Goal: Information Seeking & Learning: Check status

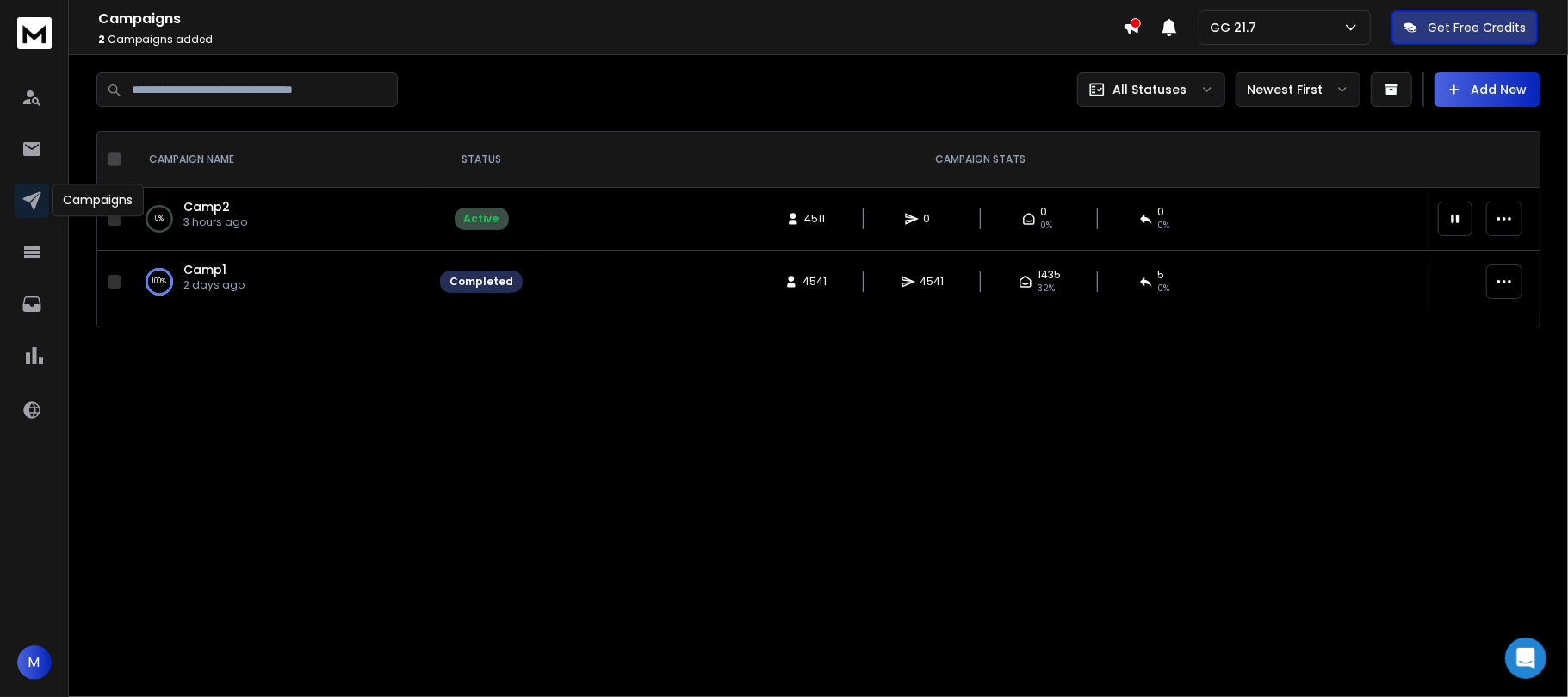
click at [31, 184] on link at bounding box center [31, 201] width 34 height 34
click at [31, 210] on icon at bounding box center [31, 201] width 21 height 21
click at [38, 250] on icon at bounding box center [31, 252] width 21 height 21
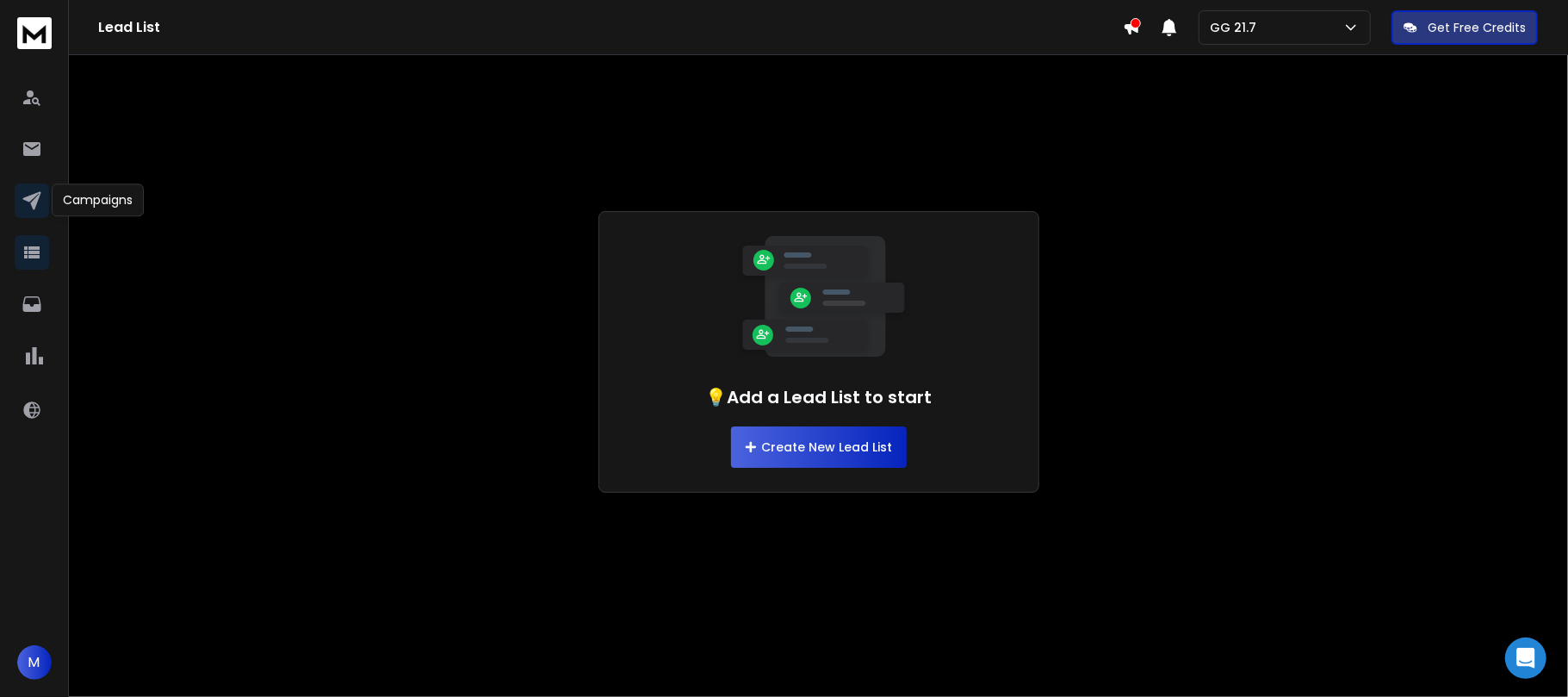
click at [28, 195] on icon at bounding box center [31, 201] width 21 height 21
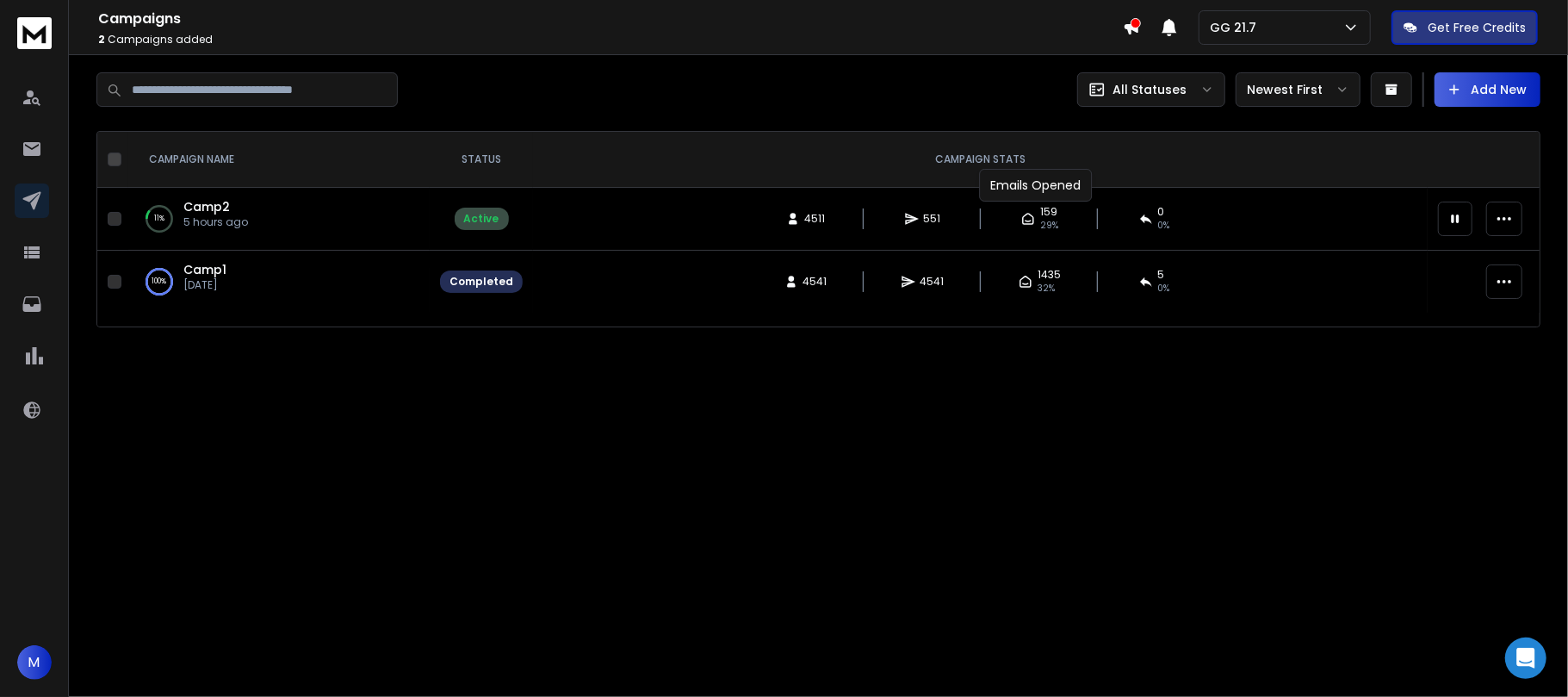
click at [1051, 213] on span "159" at bounding box center [1049, 212] width 18 height 14
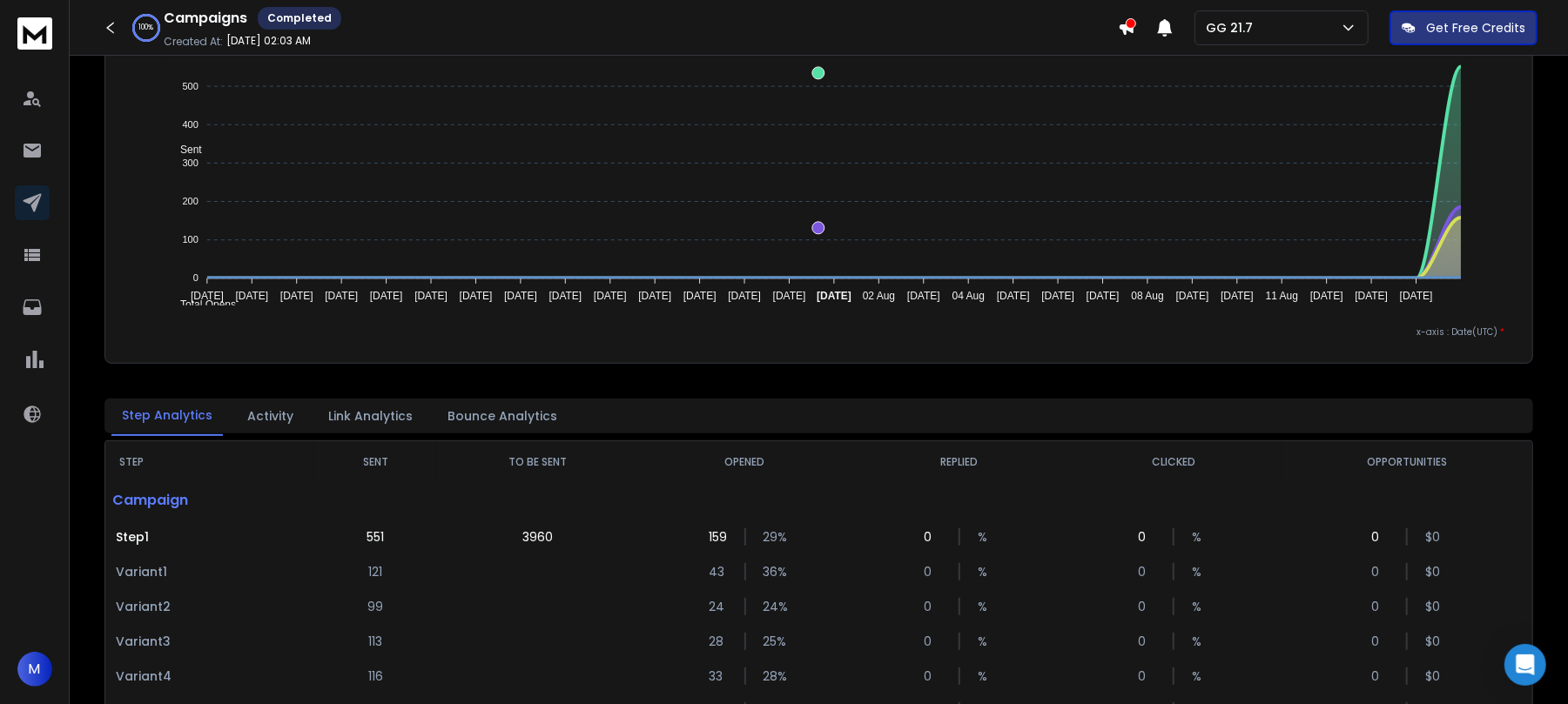
scroll to position [524, 0]
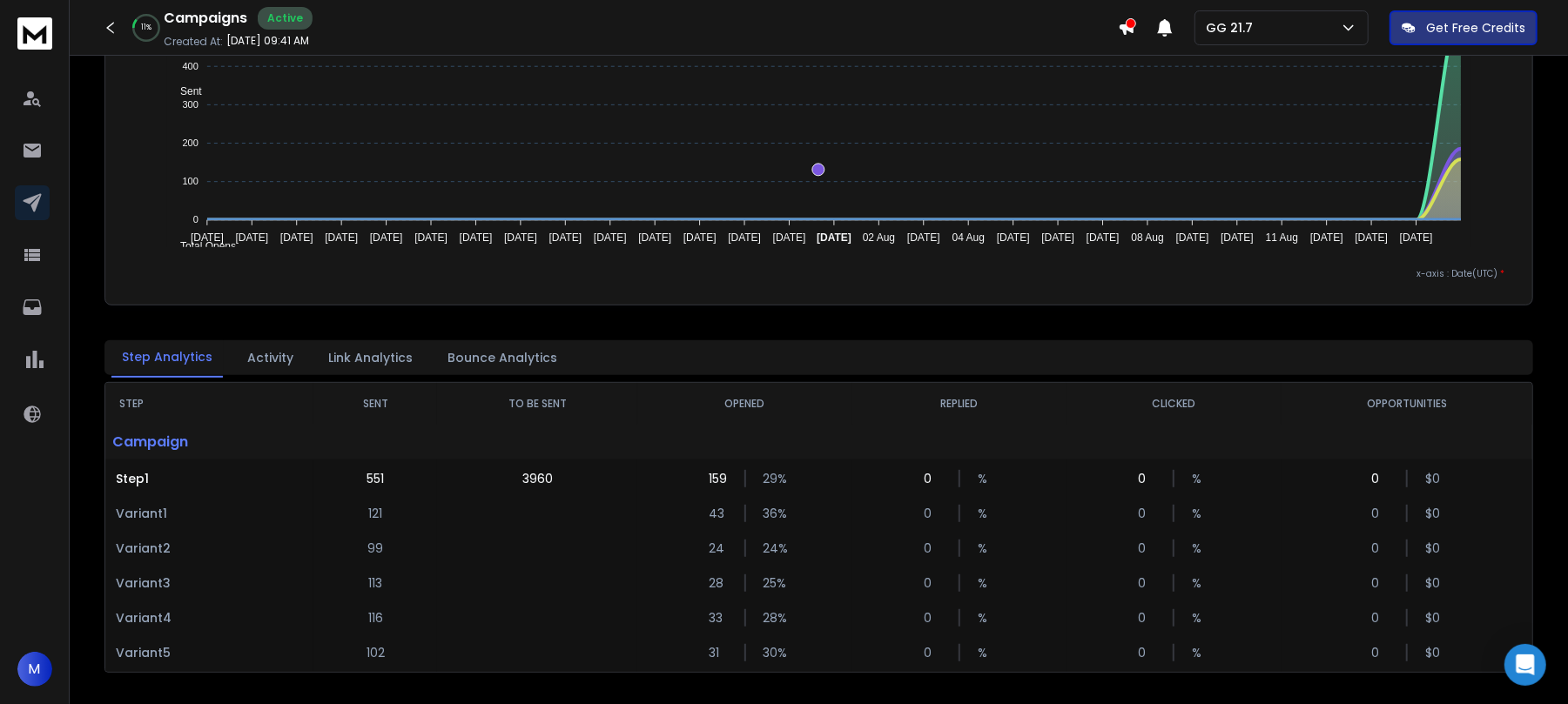
click at [372, 513] on p "121" at bounding box center [375, 513] width 14 height 18
click at [376, 552] on p "99" at bounding box center [375, 548] width 16 height 18
click at [369, 484] on p "551" at bounding box center [375, 479] width 18 height 18
click at [721, 469] on td "159 29 % 43 36 % 24 24 % 28 25 % 33 28 % 31 30 %" at bounding box center [745, 566] width 214 height 212
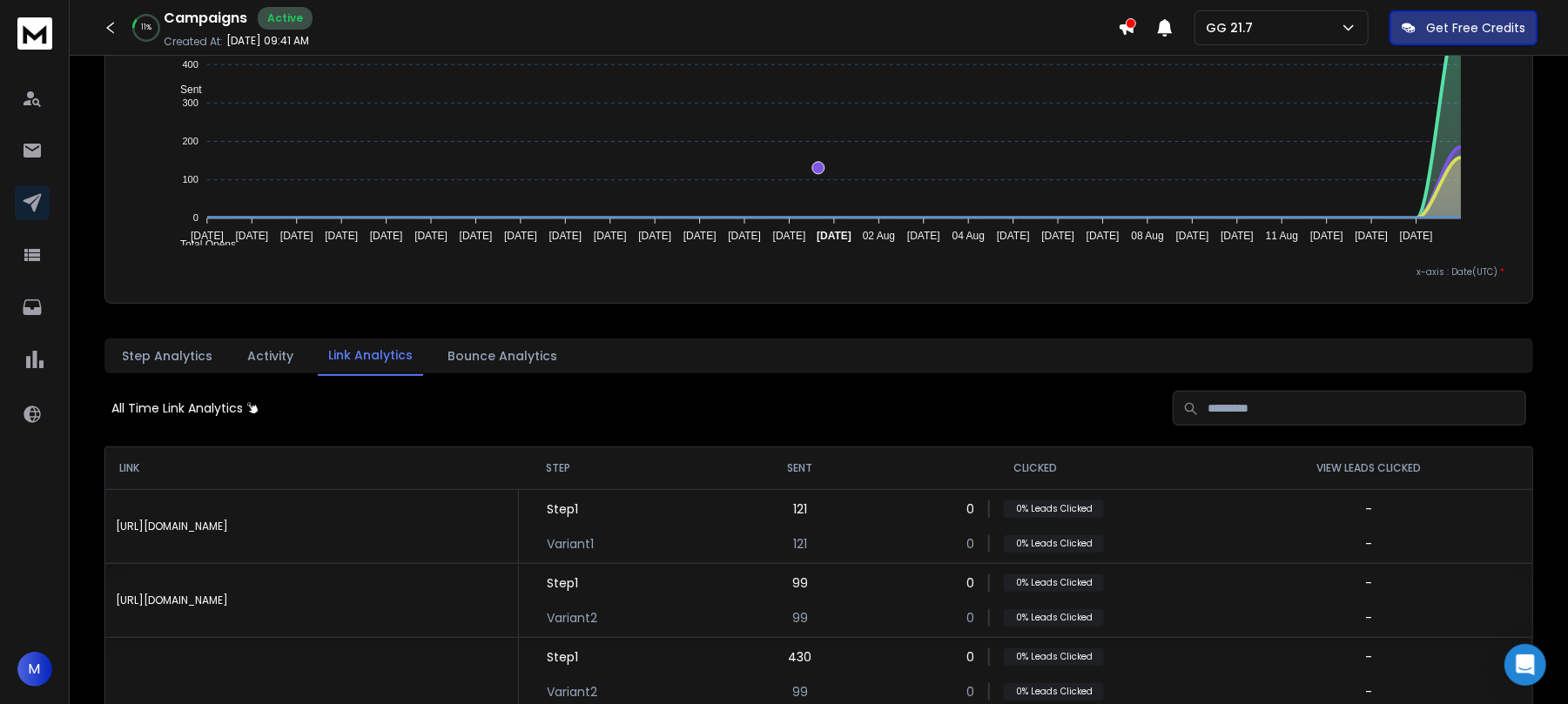
click at [356, 363] on button "Link Analytics" at bounding box center [370, 355] width 105 height 40
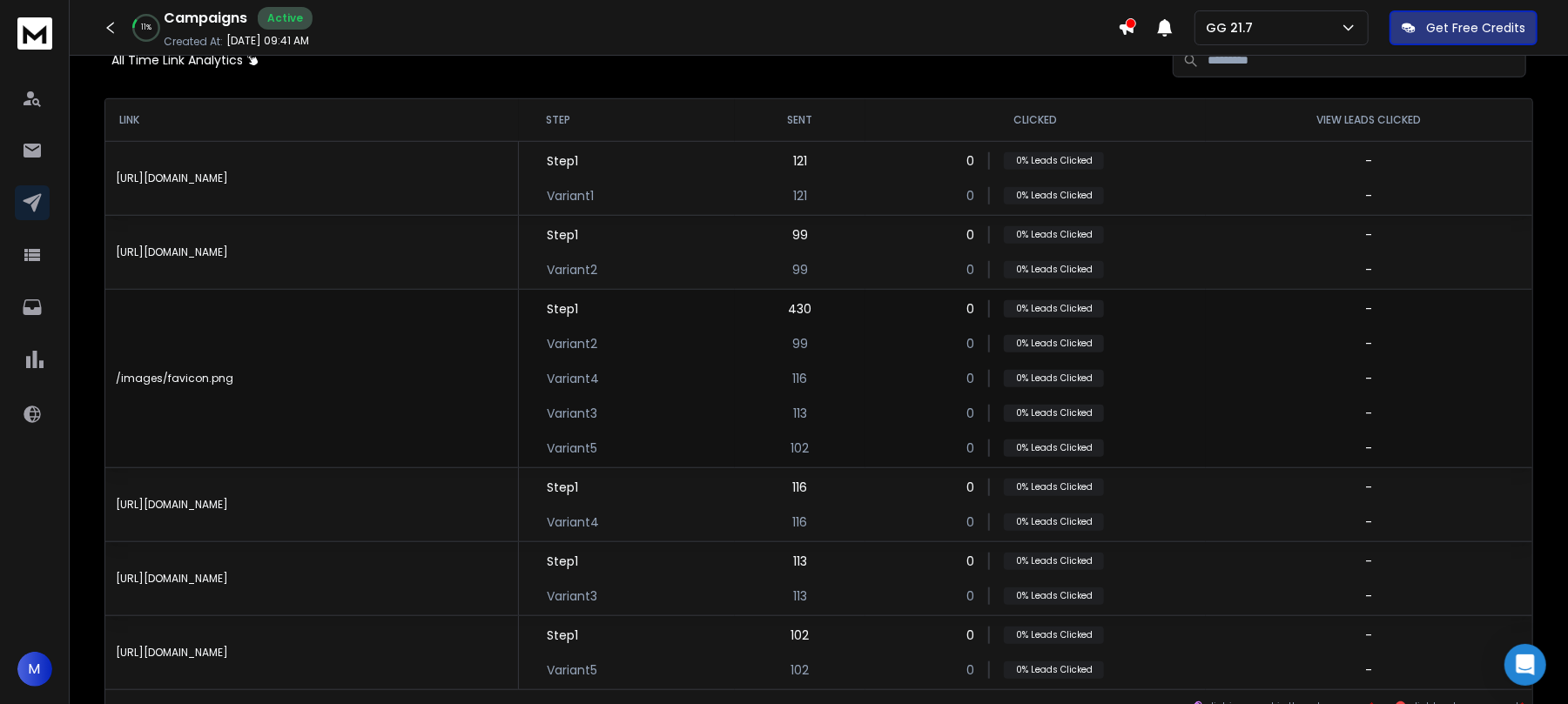
scroll to position [408, 0]
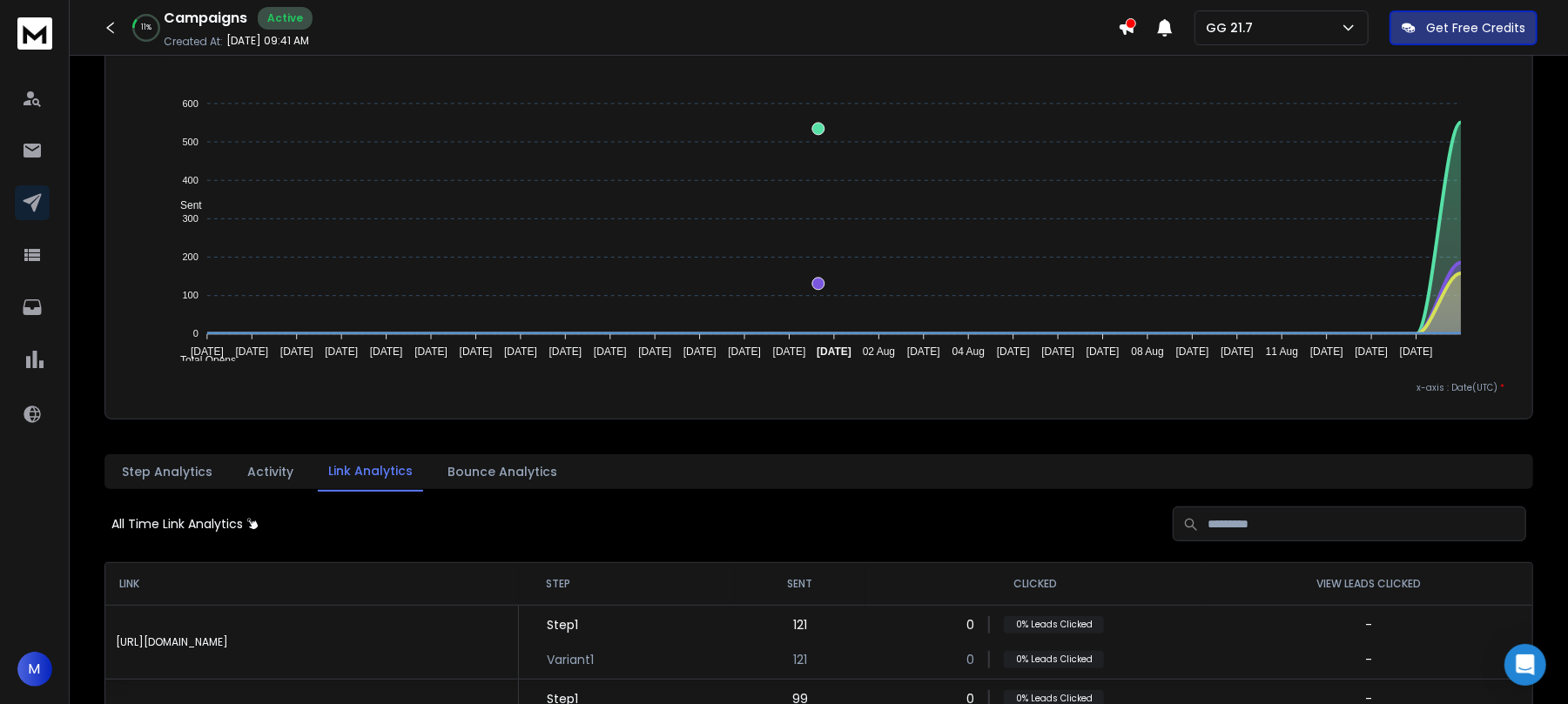
click at [282, 475] on button "Activity" at bounding box center [269, 472] width 67 height 39
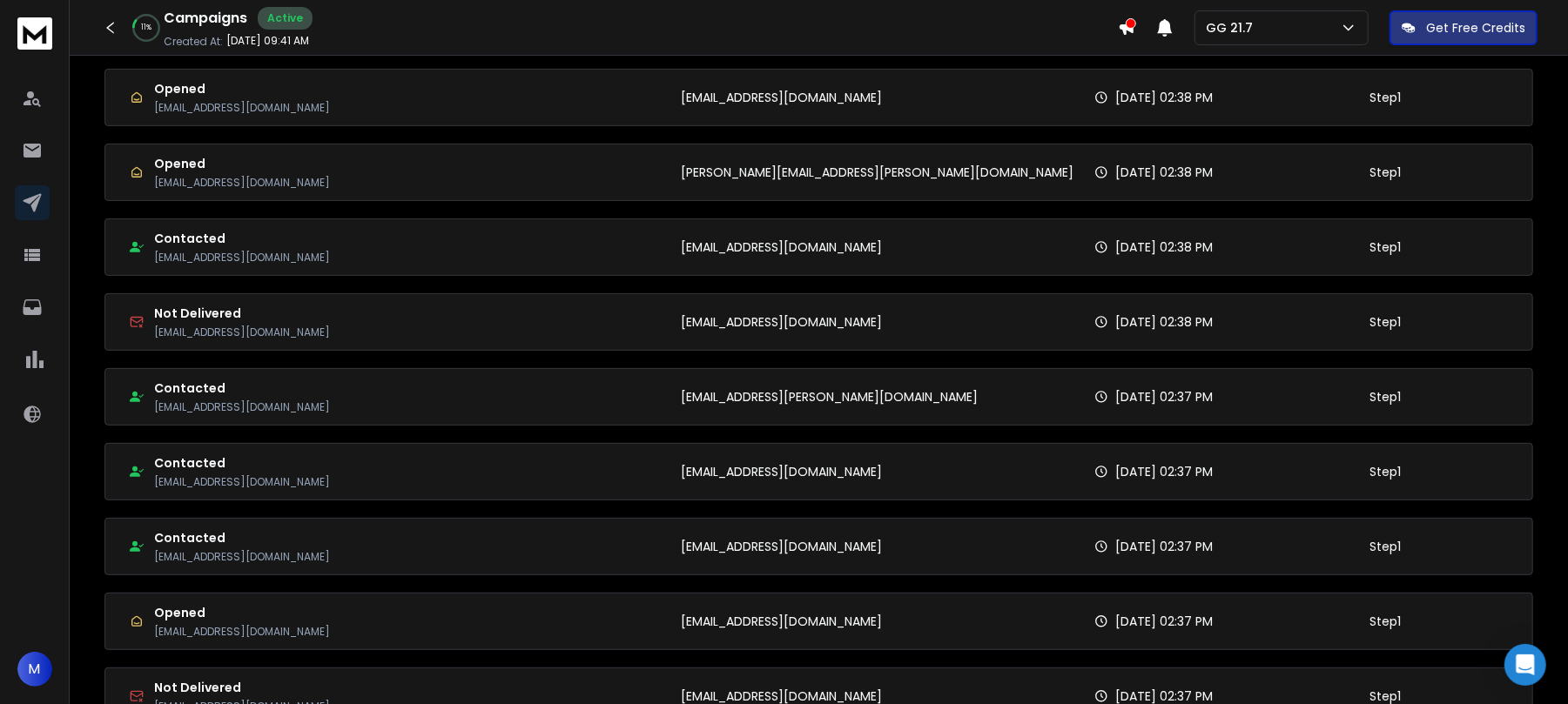
scroll to position [14940, 0]
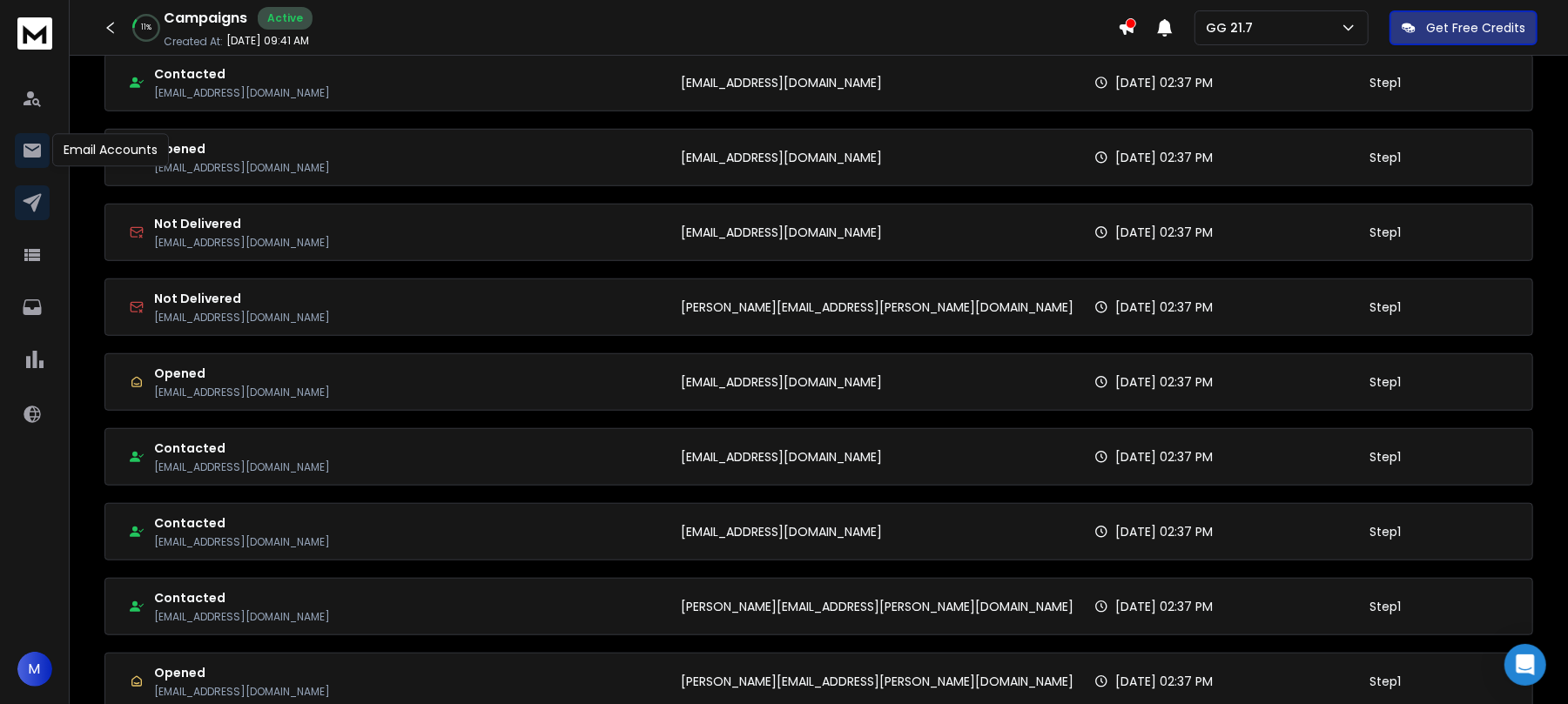
click at [32, 154] on icon at bounding box center [33, 151] width 18 height 14
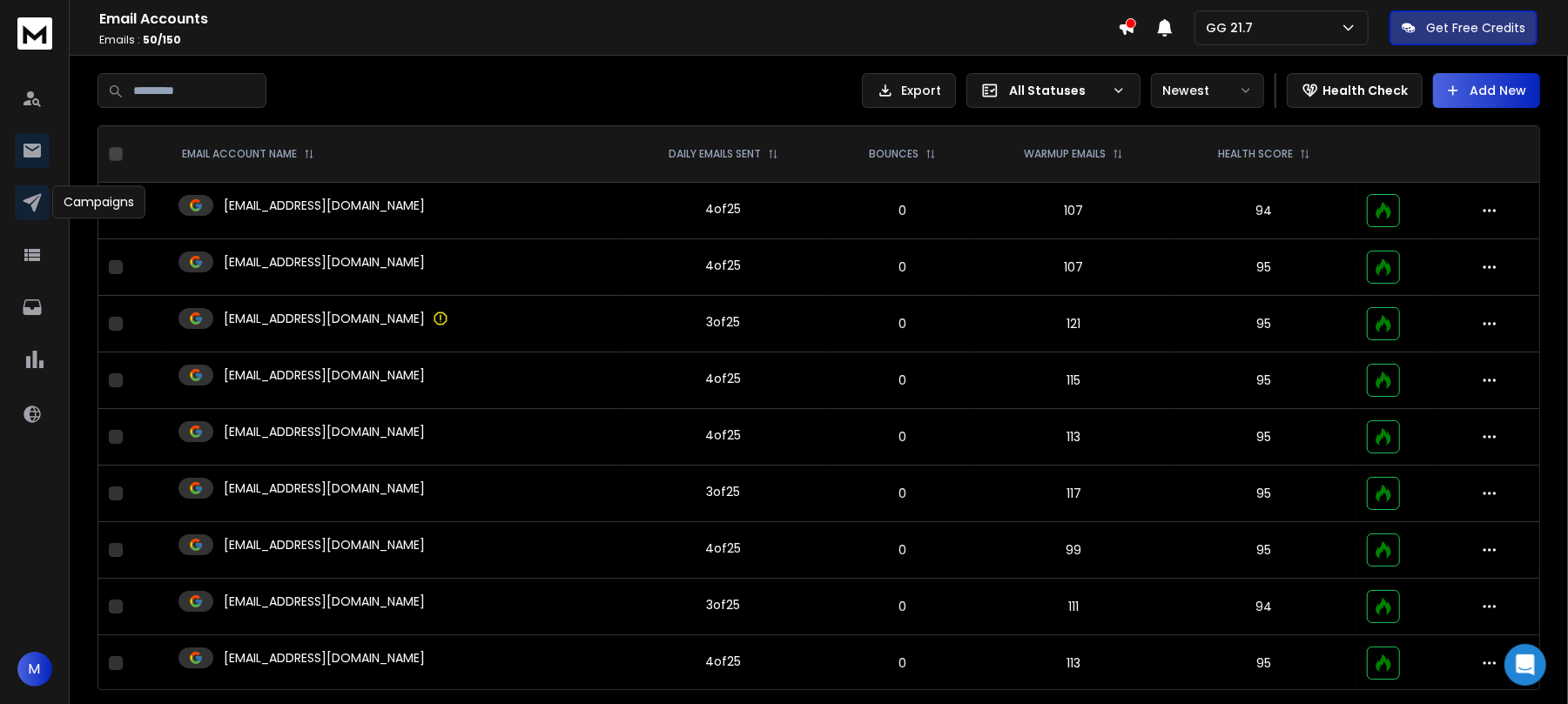
click at [28, 210] on icon at bounding box center [32, 203] width 21 height 21
